Goal: Check status: Check status

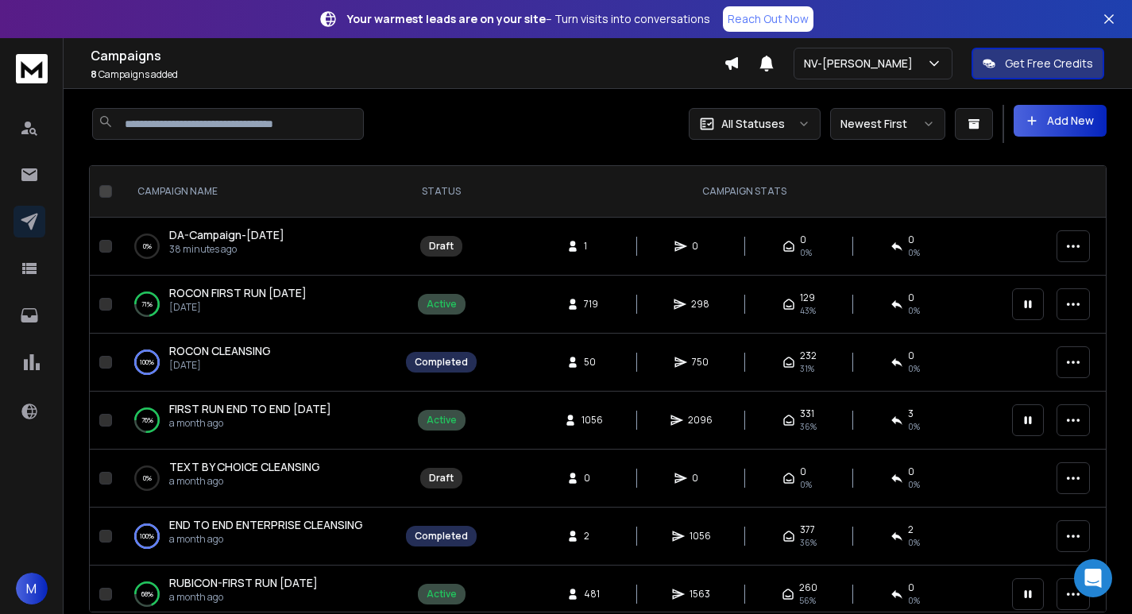
click at [353, 316] on div "71 % [PERSON_NAME] FIRST RUN [DATE] [DATE]" at bounding box center [257, 304] width 246 height 38
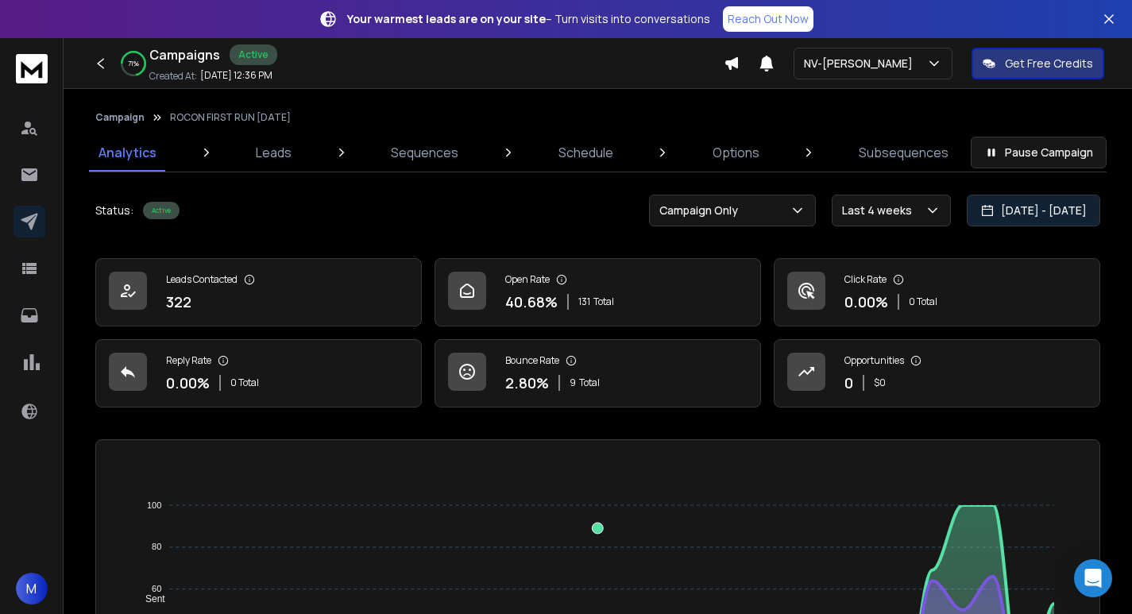
click at [1004, 208] on button "[DATE] - [DATE]" at bounding box center [1033, 211] width 133 height 32
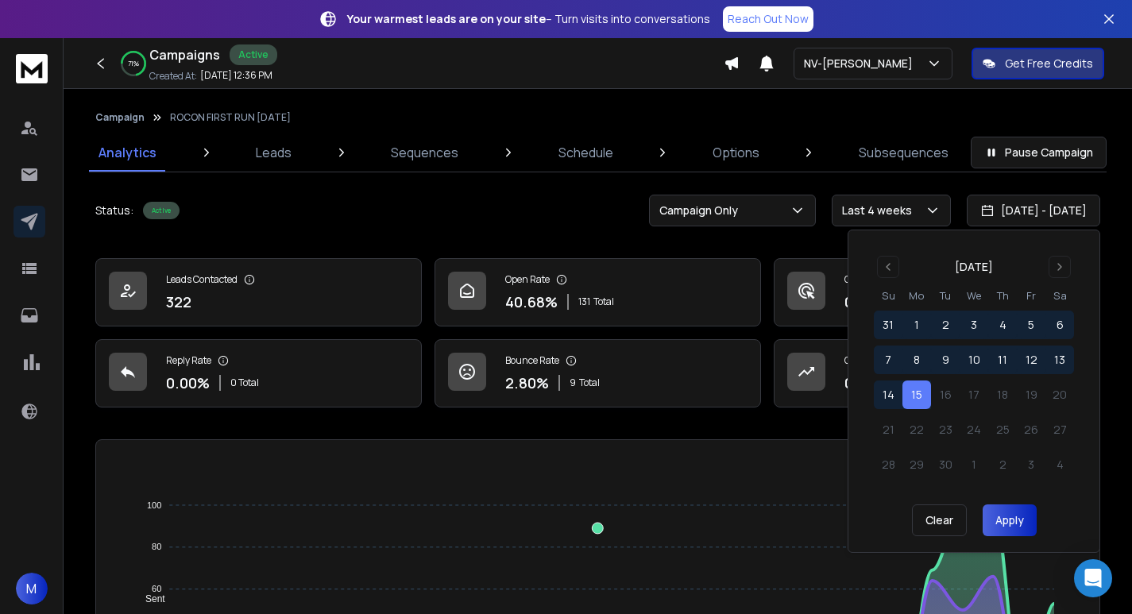
click at [918, 392] on button "15" at bounding box center [916, 394] width 29 height 29
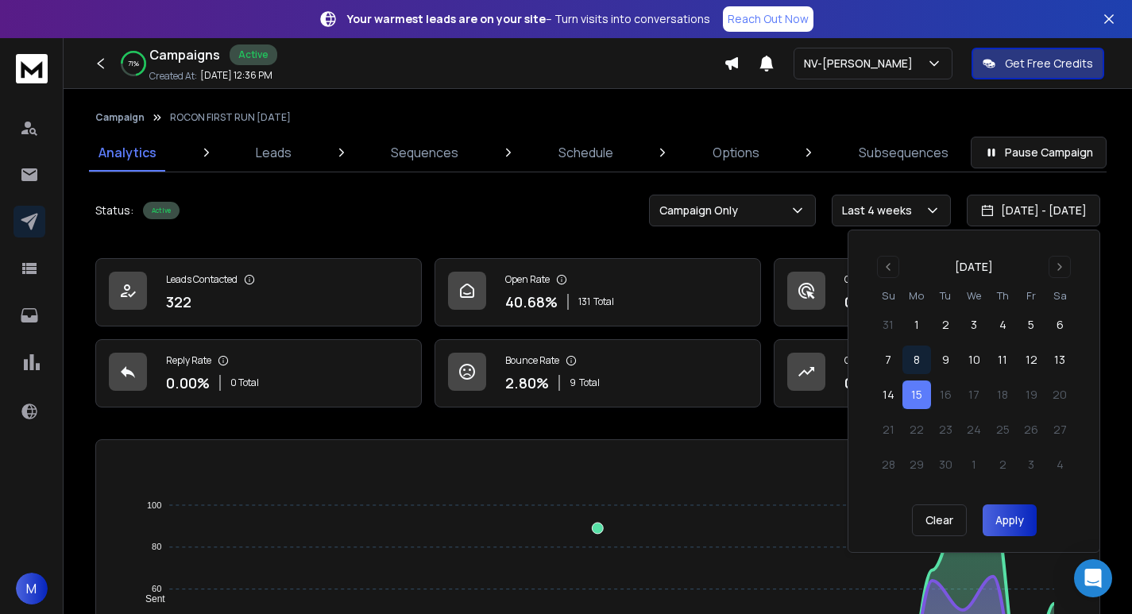
click at [924, 349] on button "8" at bounding box center [916, 359] width 29 height 29
click at [1030, 357] on button "12" at bounding box center [1031, 359] width 29 height 29
click at [1006, 527] on button "Apply" at bounding box center [1009, 520] width 54 height 32
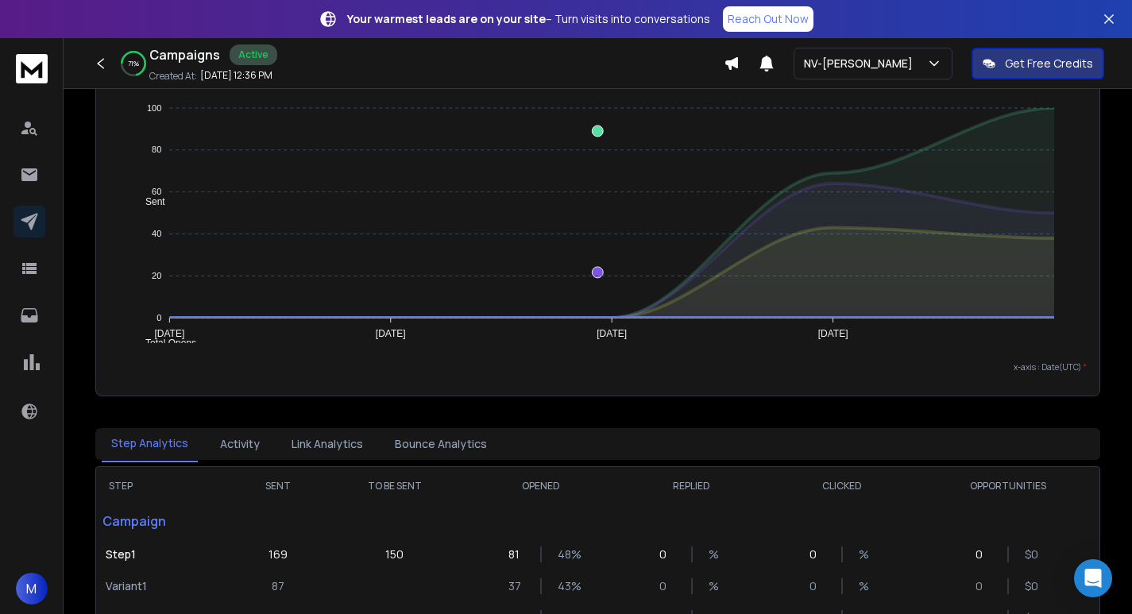
scroll to position [448, 0]
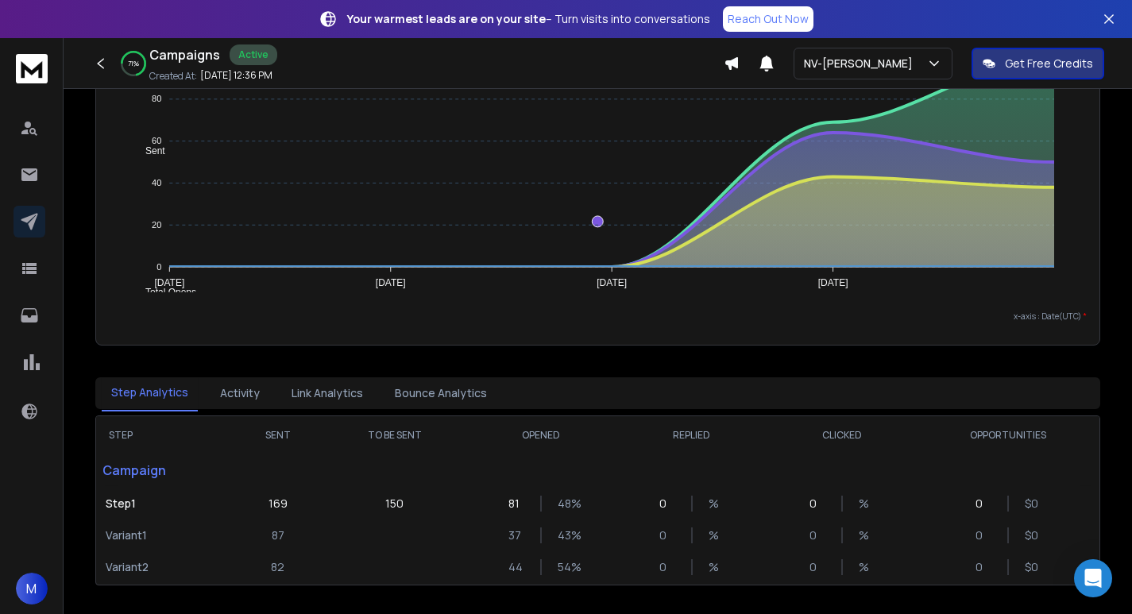
click at [237, 400] on button "Activity" at bounding box center [239, 393] width 59 height 35
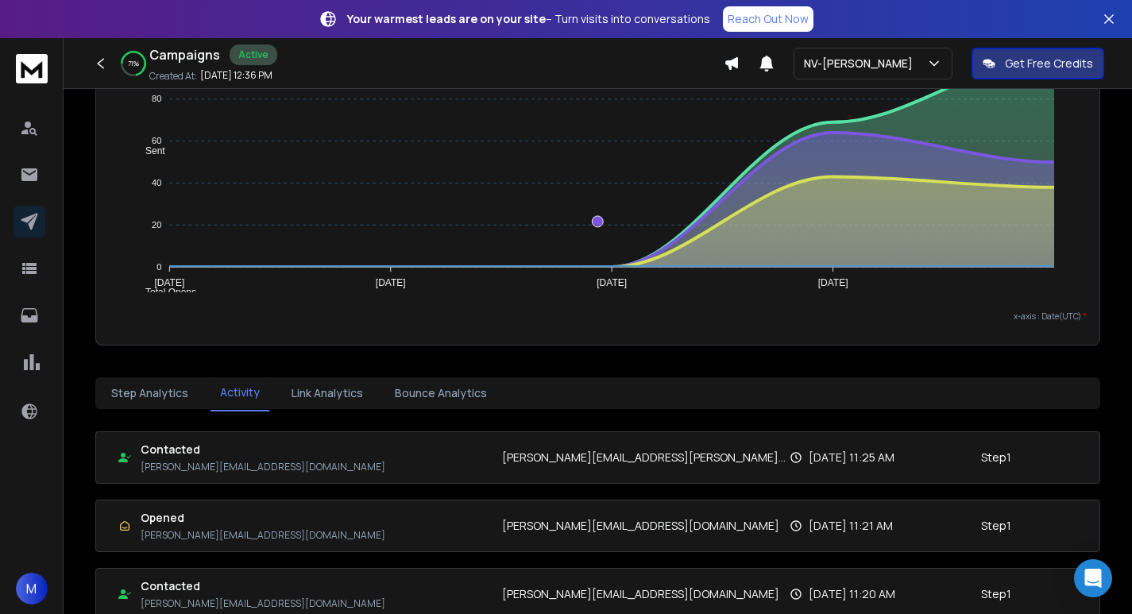
click at [127, 397] on button "Step Analytics" at bounding box center [150, 393] width 96 height 35
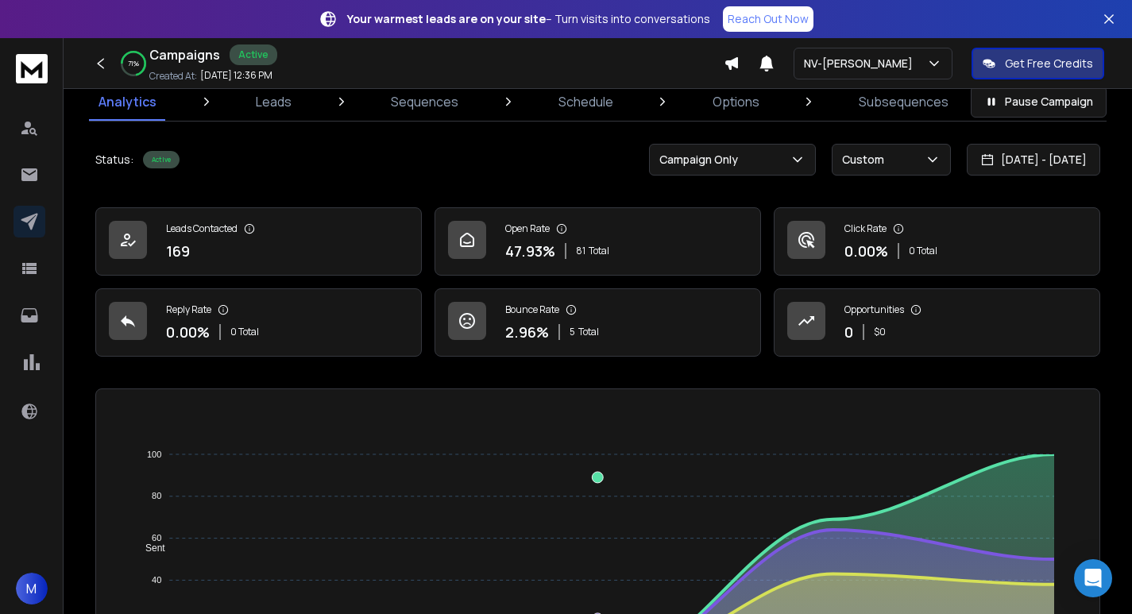
scroll to position [0, 0]
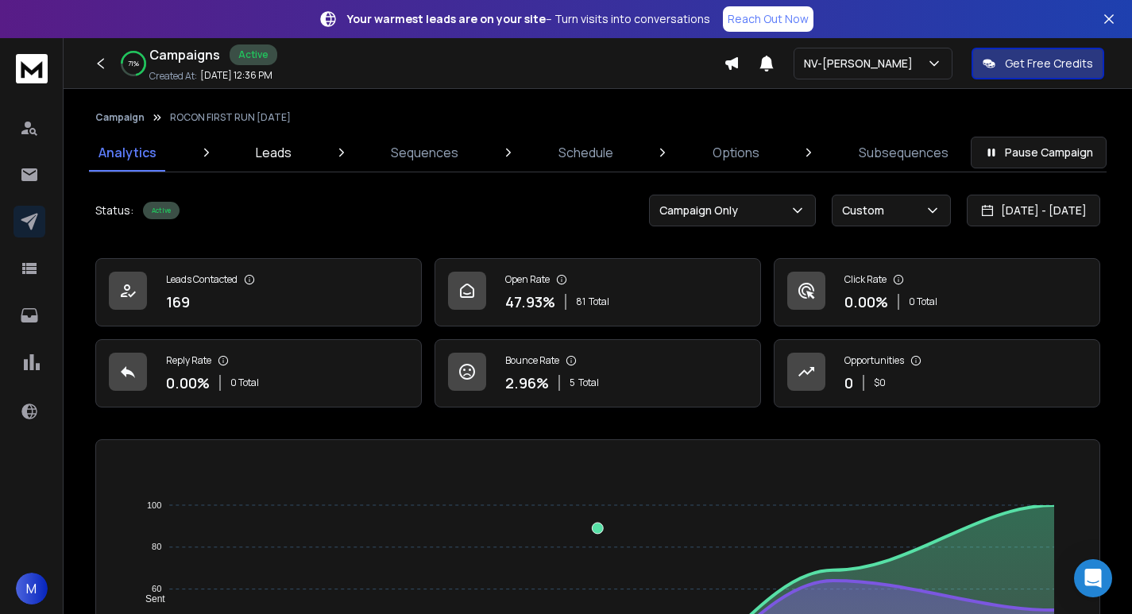
click at [264, 156] on p "Leads" at bounding box center [274, 152] width 36 height 19
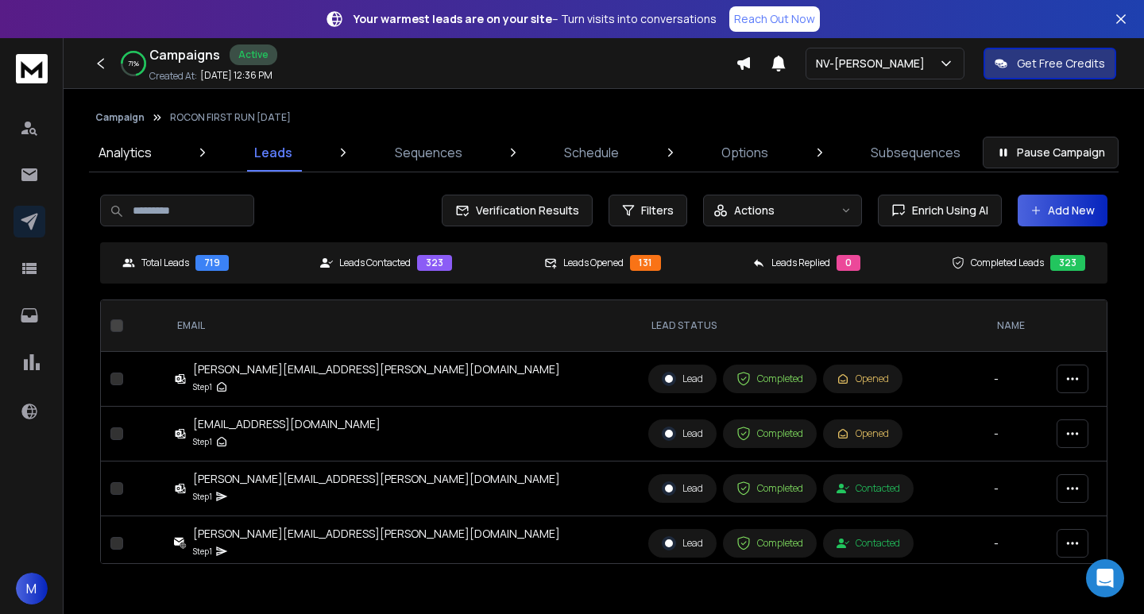
click at [122, 153] on p "Analytics" at bounding box center [124, 152] width 53 height 19
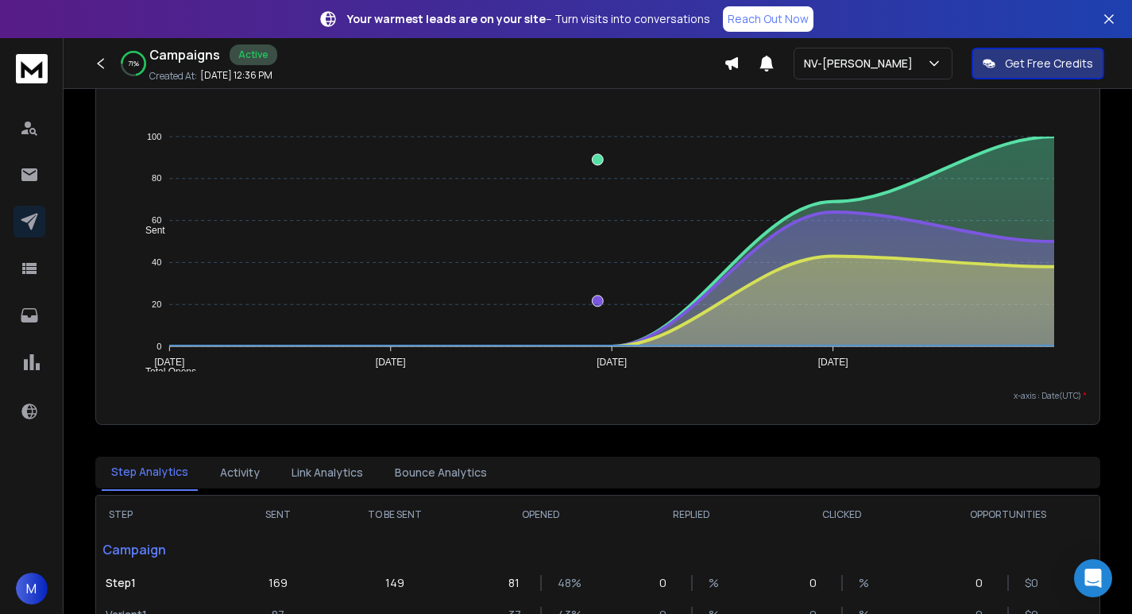
scroll to position [448, 0]
